Goal: Navigation & Orientation: Find specific page/section

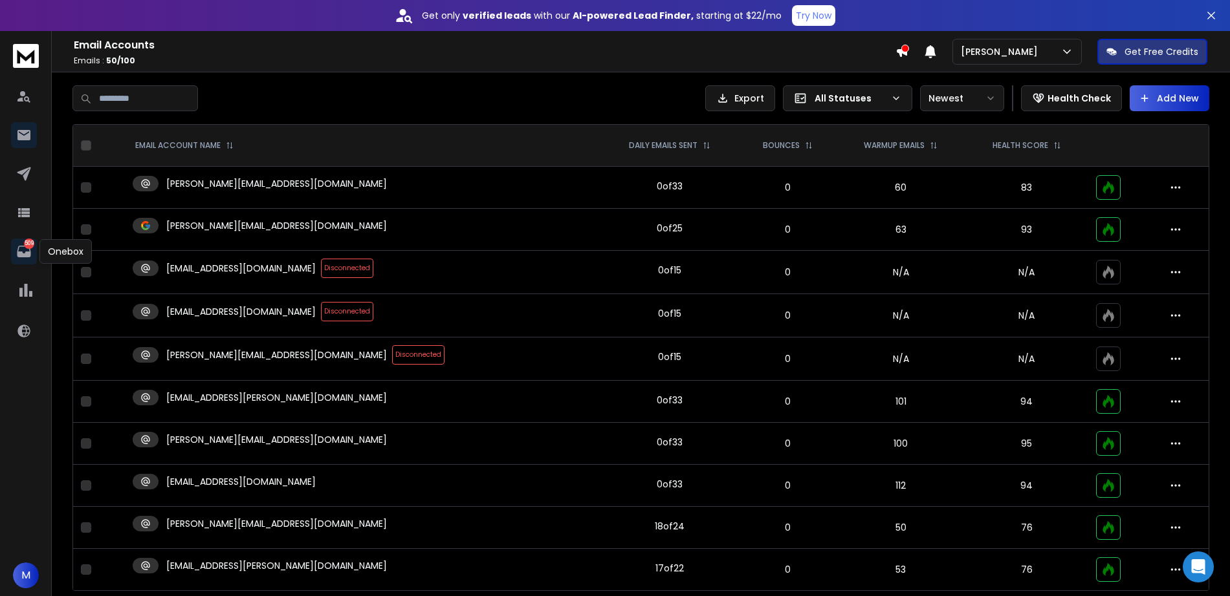
click at [22, 253] on icon at bounding box center [24, 252] width 14 height 12
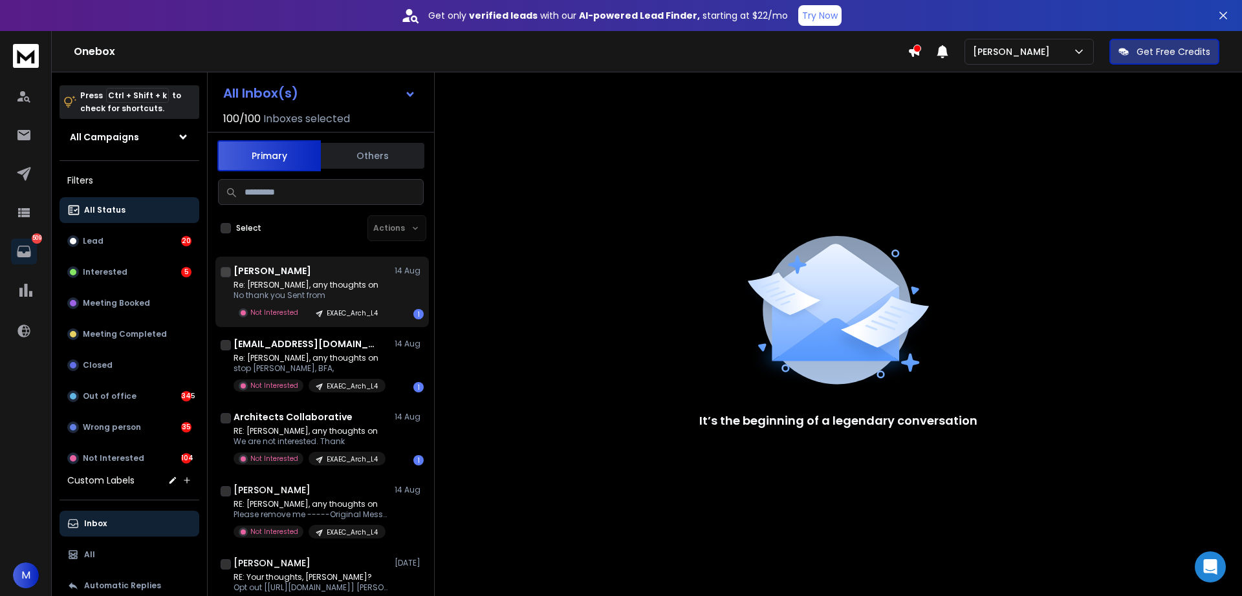
click at [370, 275] on div "[PERSON_NAME] [DATE] Re: [PERSON_NAME], any thoughts on No thank you Sent from …" at bounding box center [329, 292] width 190 height 55
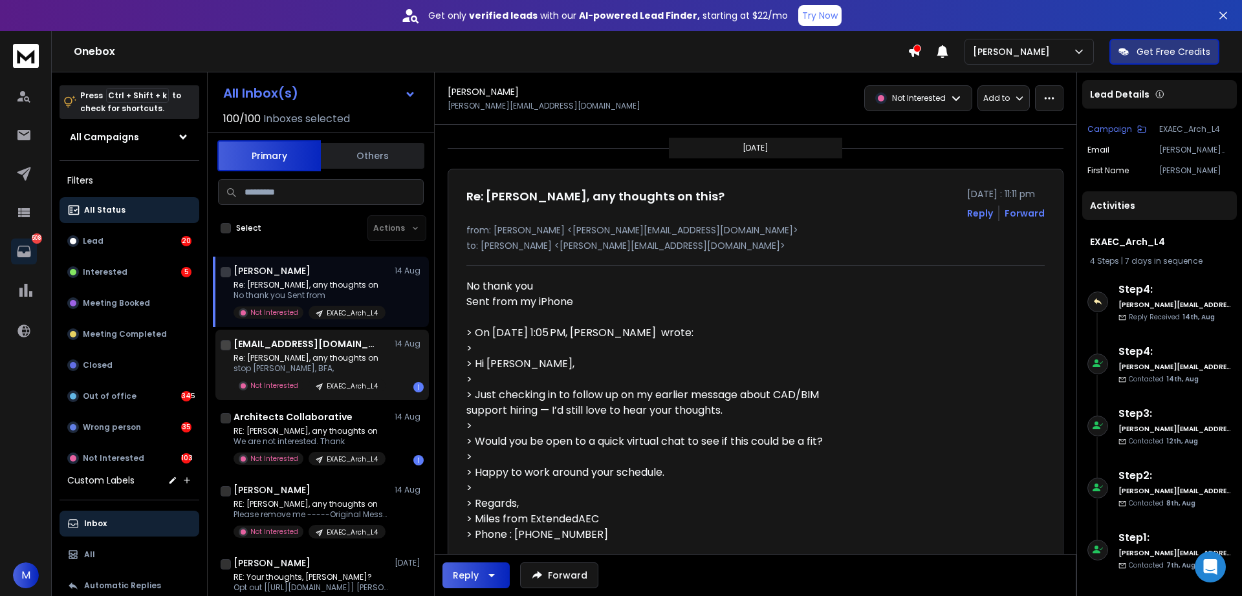
click at [350, 360] on p "Re: [PERSON_NAME], any thoughts on" at bounding box center [310, 358] width 152 height 10
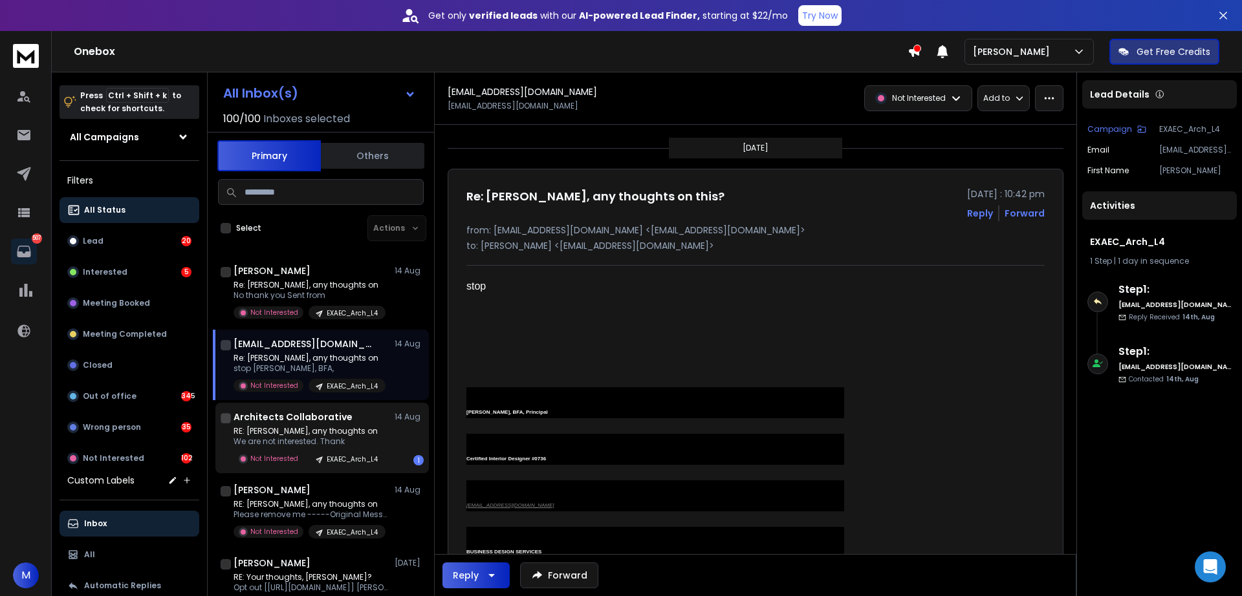
click at [346, 429] on p "RE: [PERSON_NAME], any thoughts on" at bounding box center [310, 431] width 152 height 10
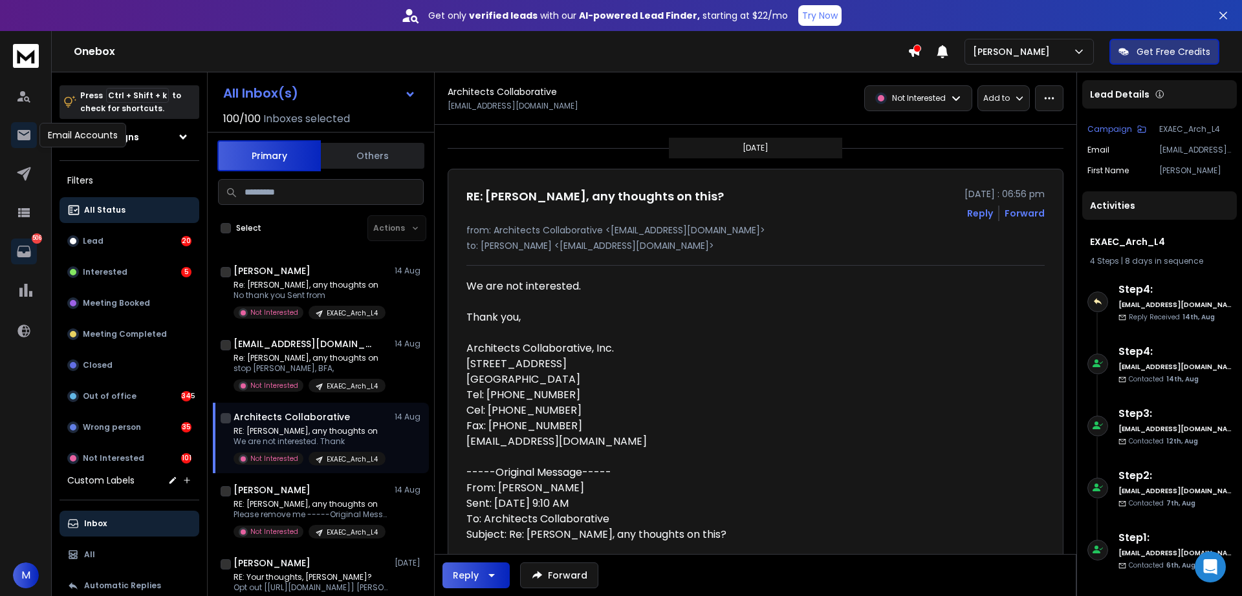
click at [27, 131] on icon at bounding box center [23, 135] width 13 height 10
